Goal: Task Accomplishment & Management: Manage account settings

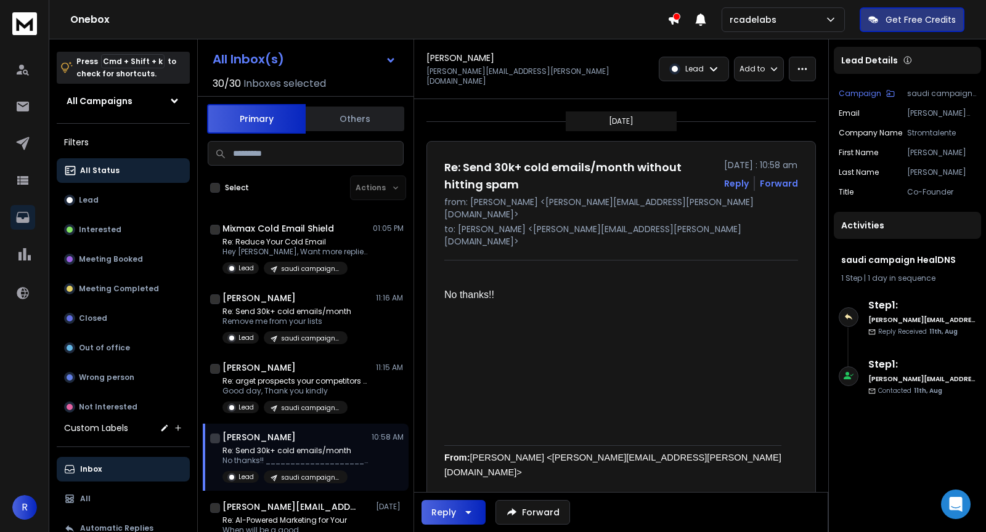
scroll to position [504, 0]
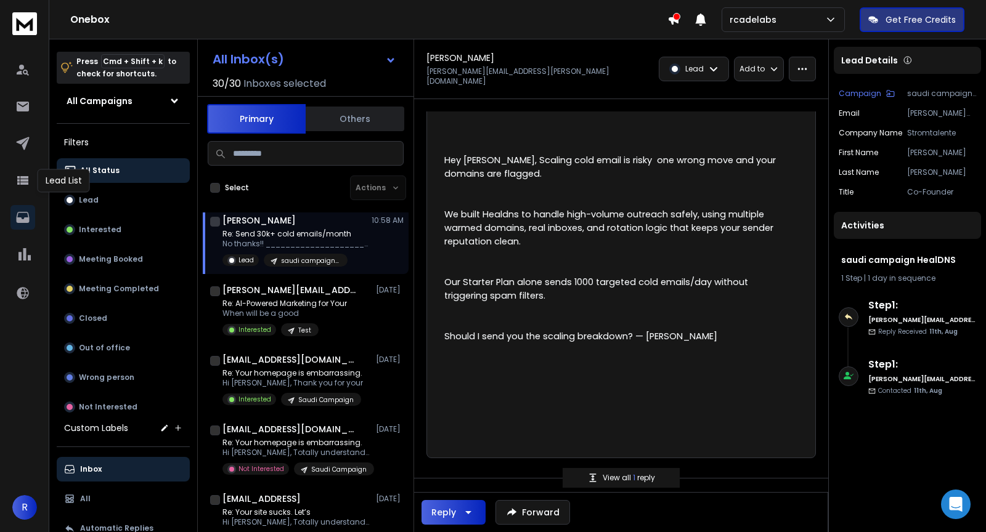
click at [32, 158] on div at bounding box center [24, 146] width 28 height 30
click at [25, 148] on icon at bounding box center [22, 143] width 15 height 15
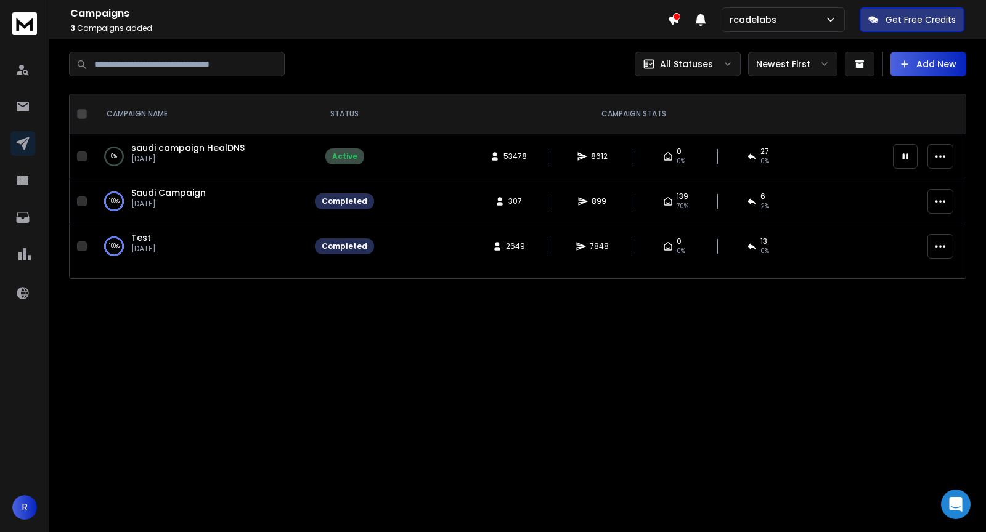
click at [192, 193] on span "Saudi Campaign" at bounding box center [168, 193] width 75 height 12
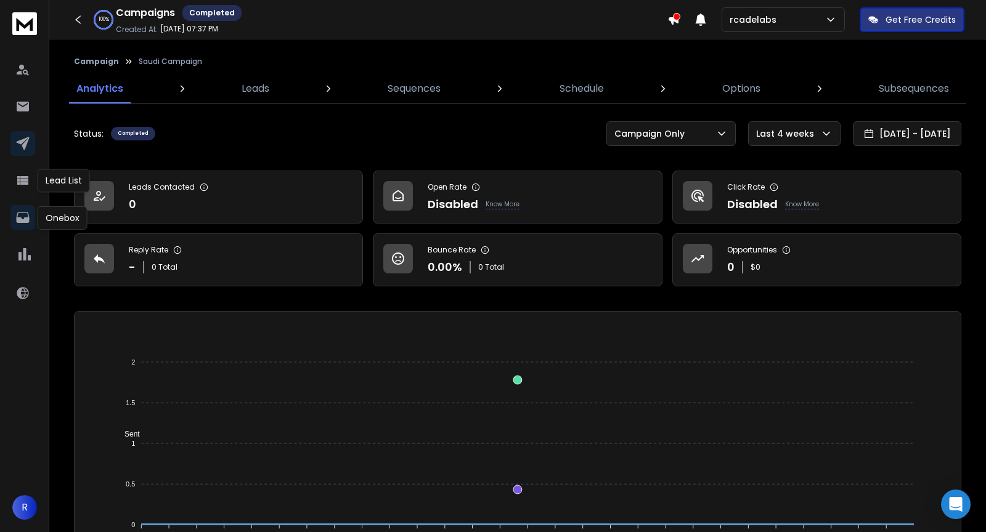
click at [25, 222] on icon at bounding box center [22, 217] width 13 height 11
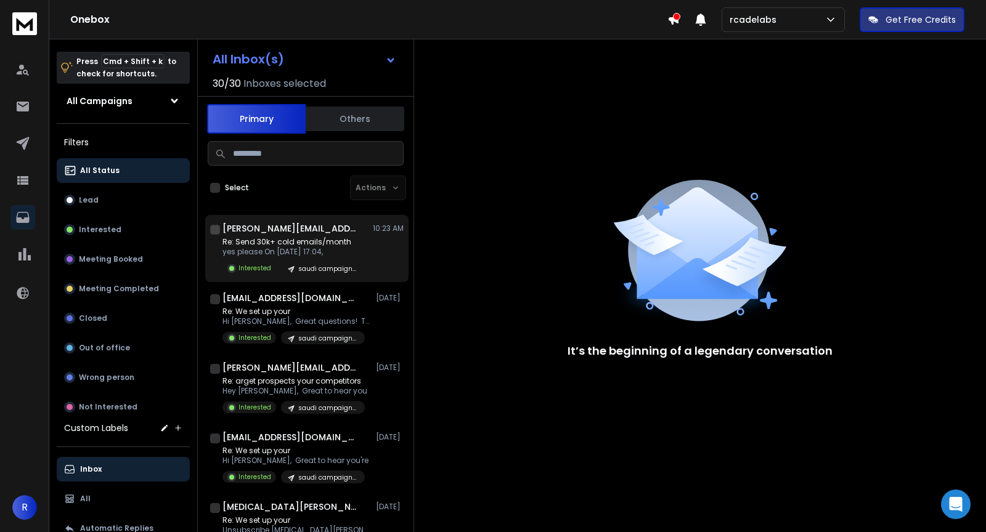
click at [361, 243] on p "Re: Send 30k+ cold emails/month" at bounding box center [293, 242] width 142 height 10
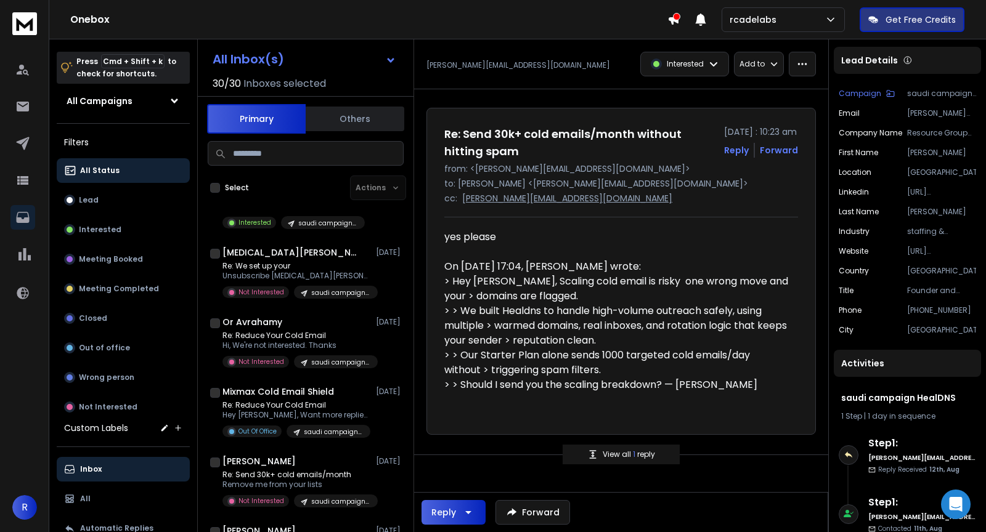
scroll to position [257, 0]
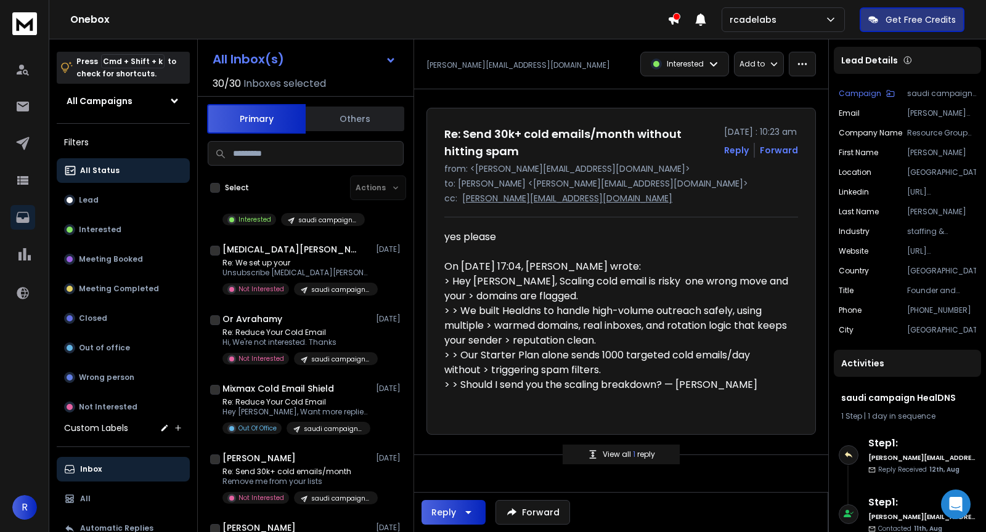
click at [400, 259] on div "Nikita Vakhrushev 11 Aug Re: We set up your Unsubscribe Nikita Vakhrushev -----…" at bounding box center [306, 269] width 203 height 67
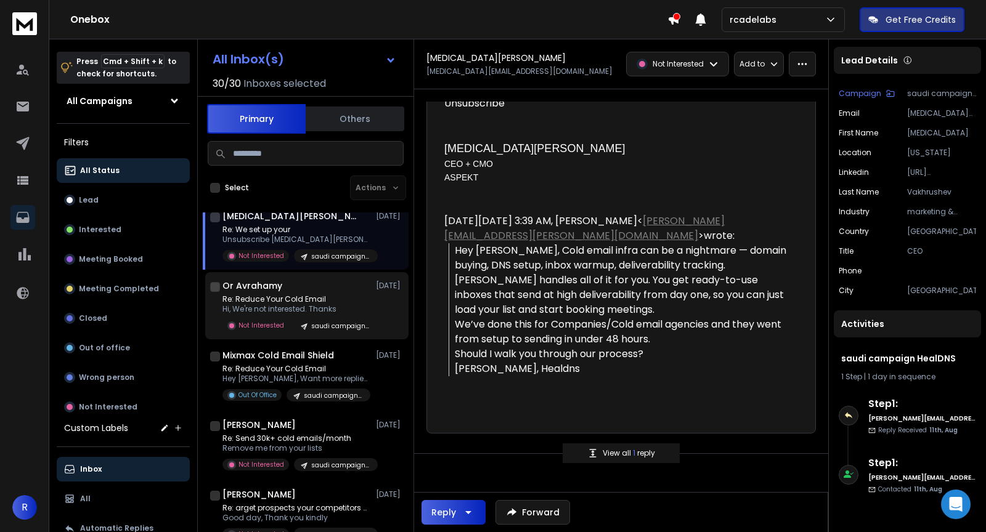
scroll to position [293, 0]
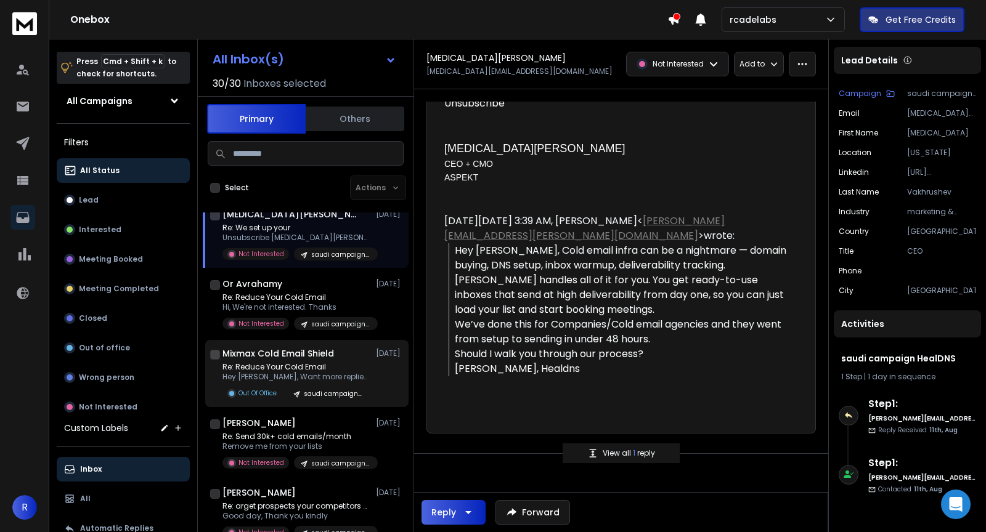
click at [347, 358] on div "Mixmax Cold Email Shield 11 Aug" at bounding box center [312, 353] width 181 height 12
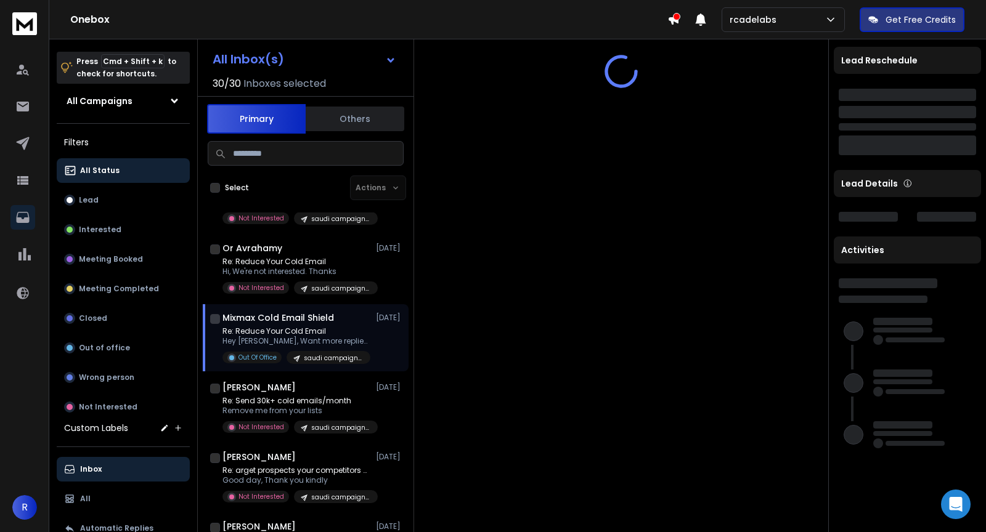
scroll to position [389, 0]
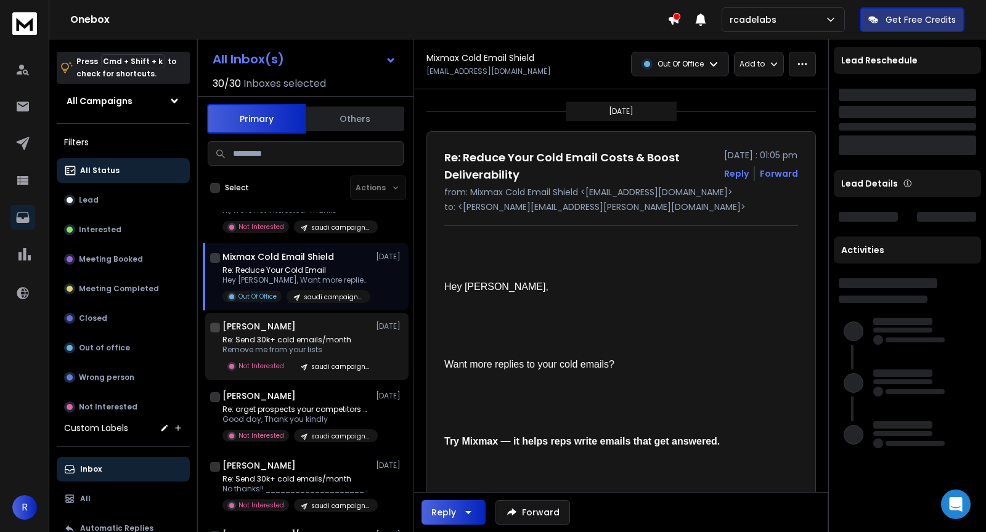
click at [331, 348] on p "Remove me from your lists" at bounding box center [296, 350] width 148 height 10
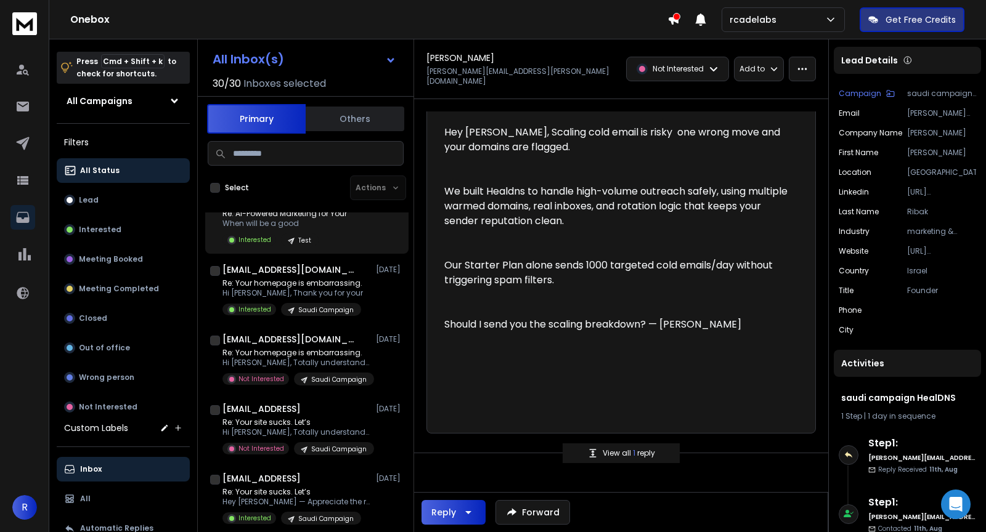
scroll to position [725, 0]
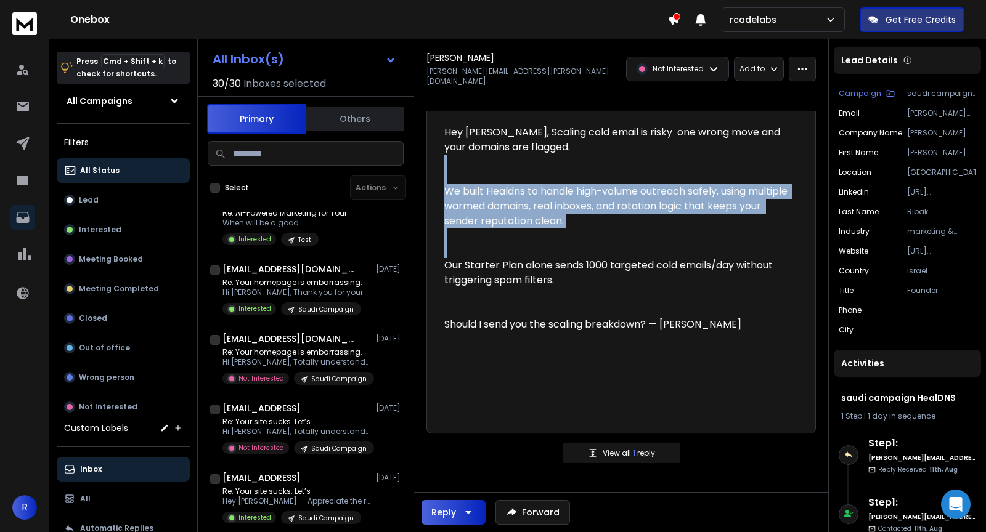
drag, startPoint x: 475, startPoint y: 137, endPoint x: 540, endPoint y: 237, distance: 119.3
click at [540, 237] on blockquote "Hey Roy, Scaling cold email is risky one wrong move and your domains are flagge…" at bounding box center [616, 228] width 344 height 207
click at [522, 202] on blockquote "Hey Roy, Scaling cold email is risky one wrong move and your domains are flagge…" at bounding box center [616, 228] width 344 height 207
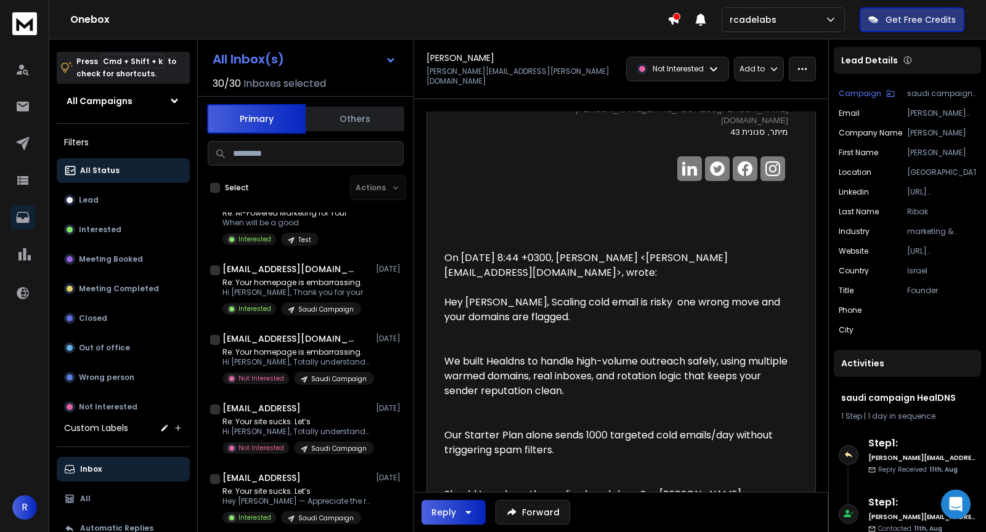
scroll to position [490, 0]
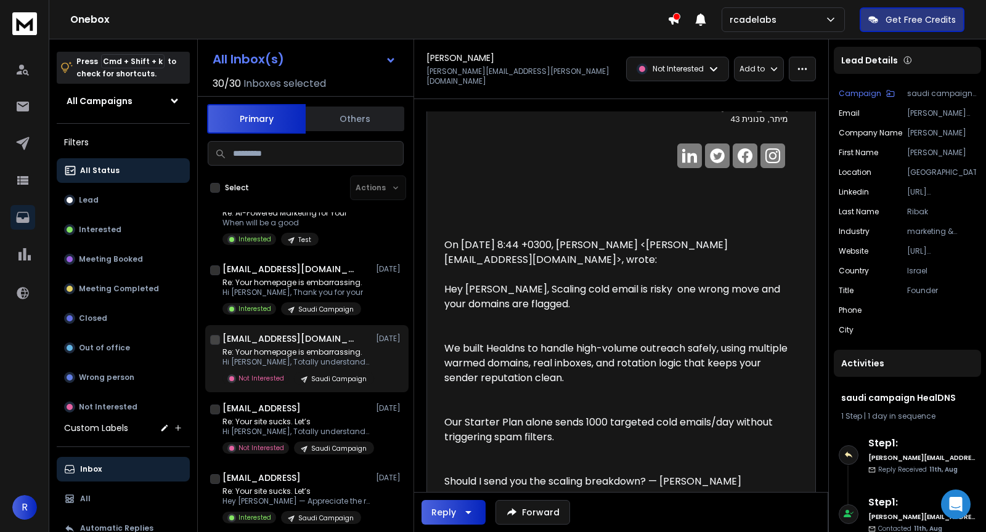
click at [345, 357] on p "Hi [PERSON_NAME], Totally understand — and" at bounding box center [296, 362] width 148 height 10
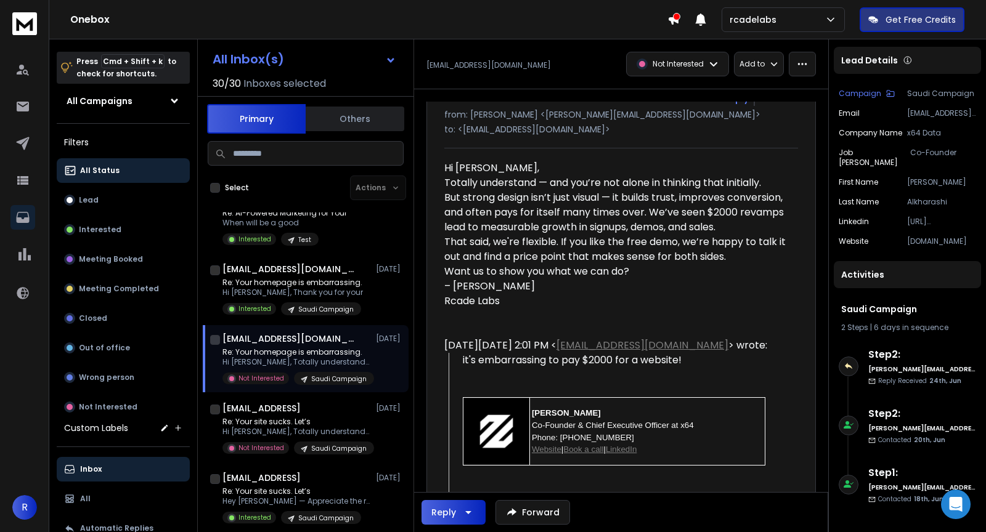
scroll to position [0, 0]
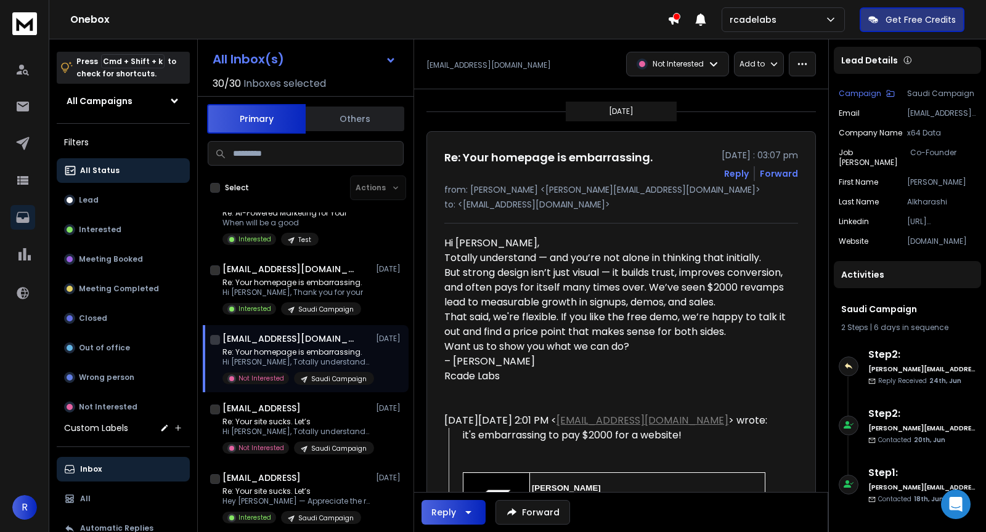
click at [607, 339] on div "That said, we're flexible. If you like the free demo, we’re happy to talk it ou…" at bounding box center [616, 325] width 344 height 30
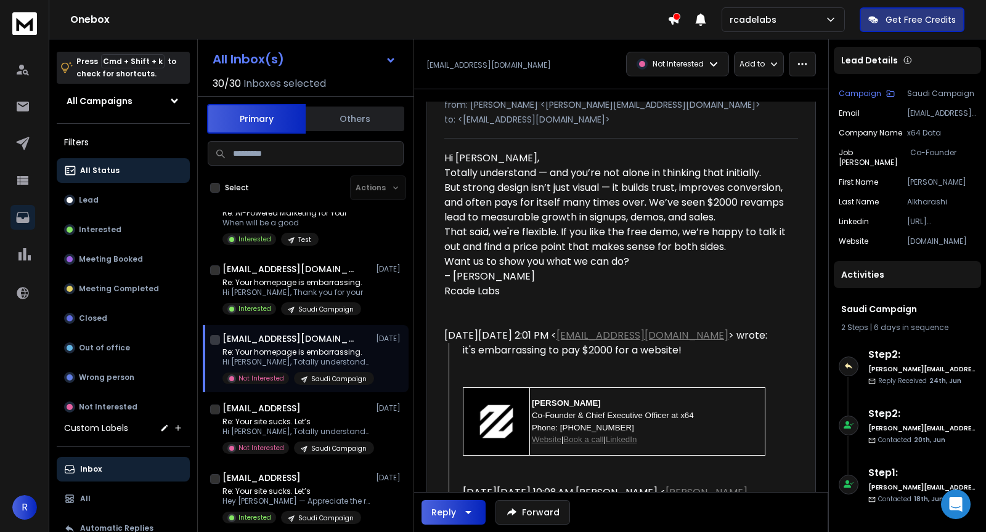
scroll to position [95, 0]
